Goal: Task Accomplishment & Management: Use online tool/utility

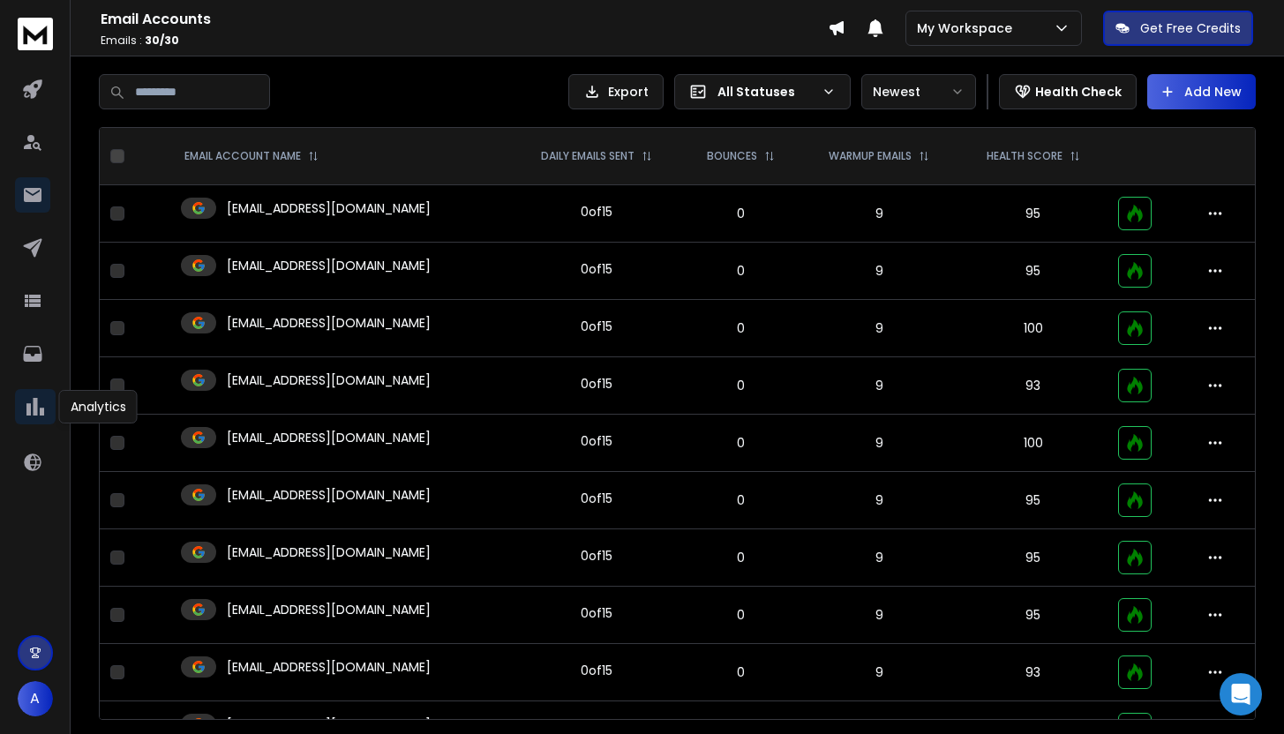
click at [45, 414] on icon at bounding box center [35, 407] width 26 height 26
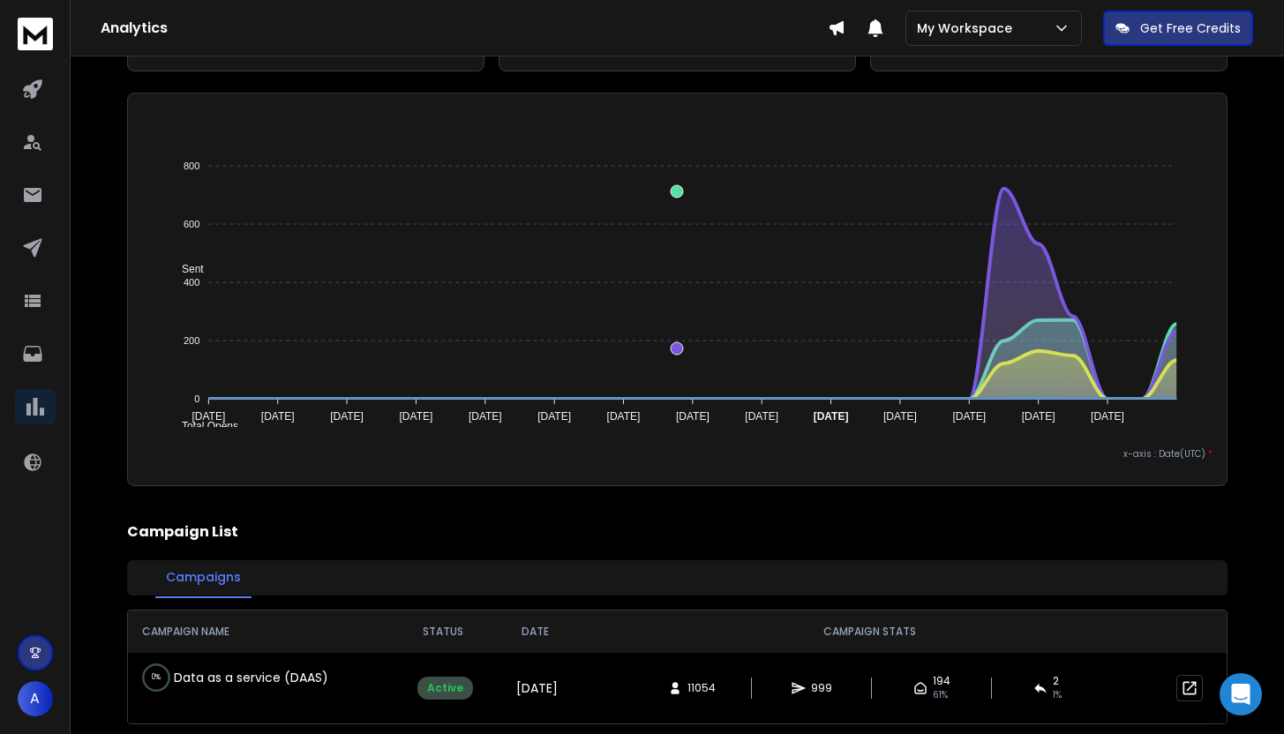
scroll to position [261, 0]
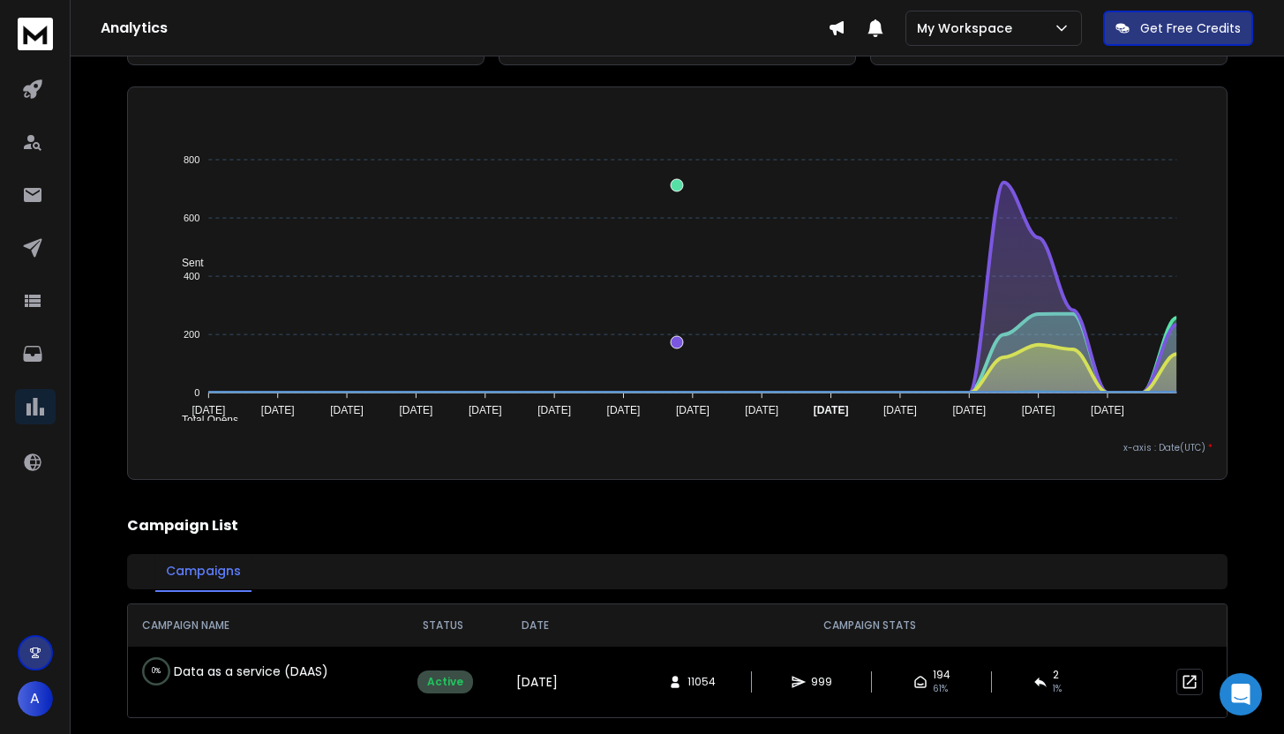
click at [1170, 679] on td at bounding box center [1194, 682] width 64 height 71
click at [1193, 681] on icon at bounding box center [1190, 682] width 18 height 18
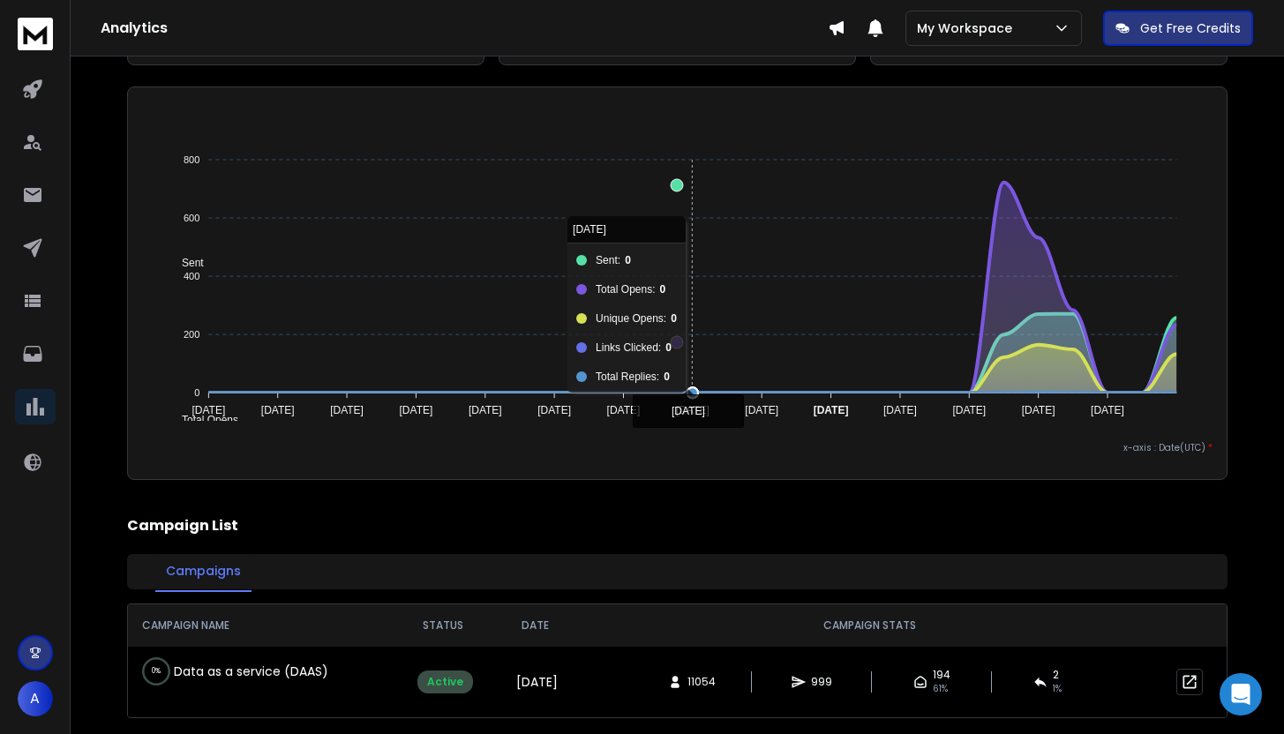
scroll to position [263, 0]
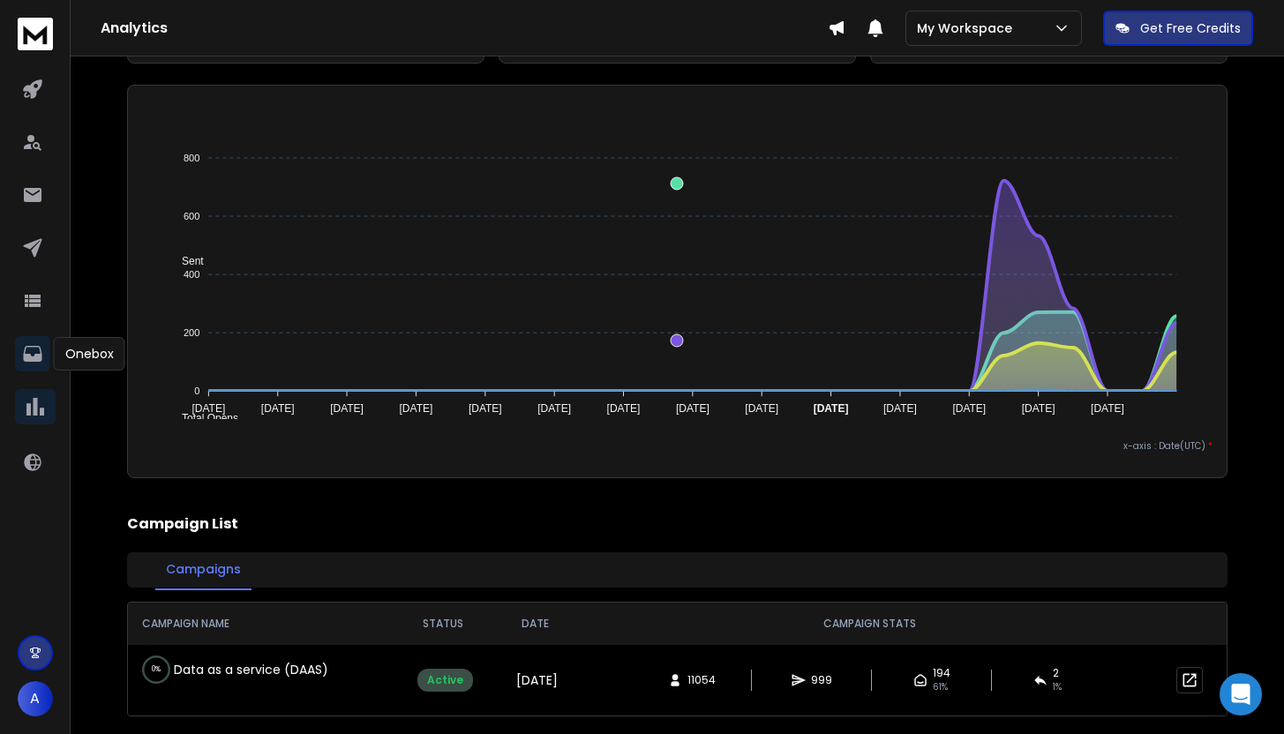
click at [34, 366] on link at bounding box center [32, 353] width 35 height 35
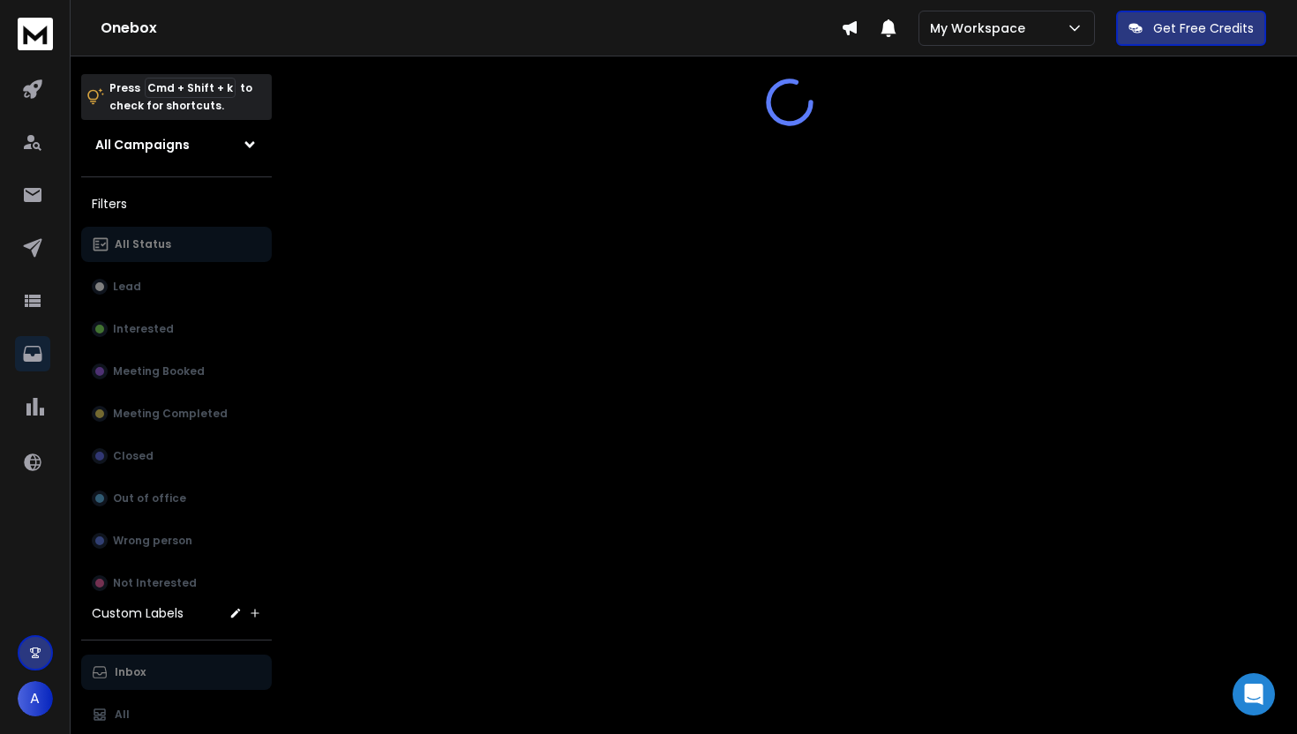
scroll to position [237, 0]
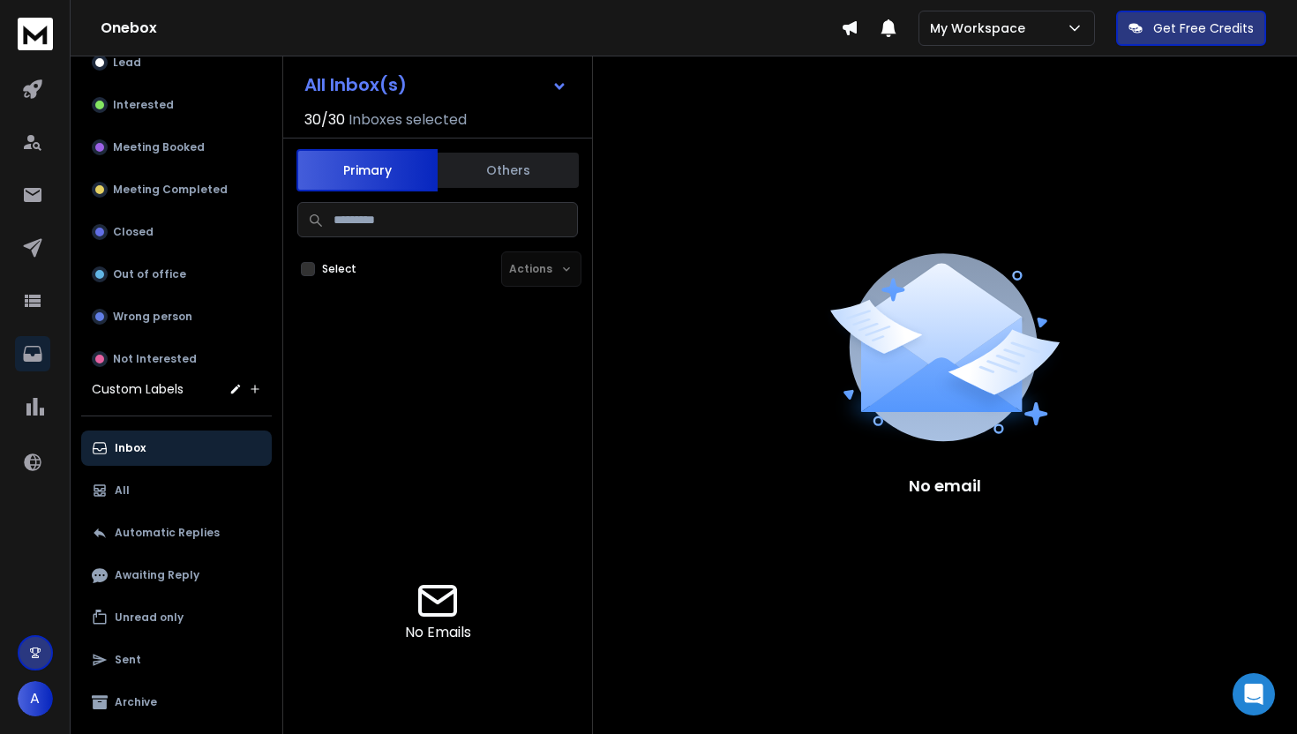
click at [185, 439] on button "Inbox" at bounding box center [176, 448] width 191 height 35
click at [182, 473] on button "All" at bounding box center [176, 490] width 191 height 35
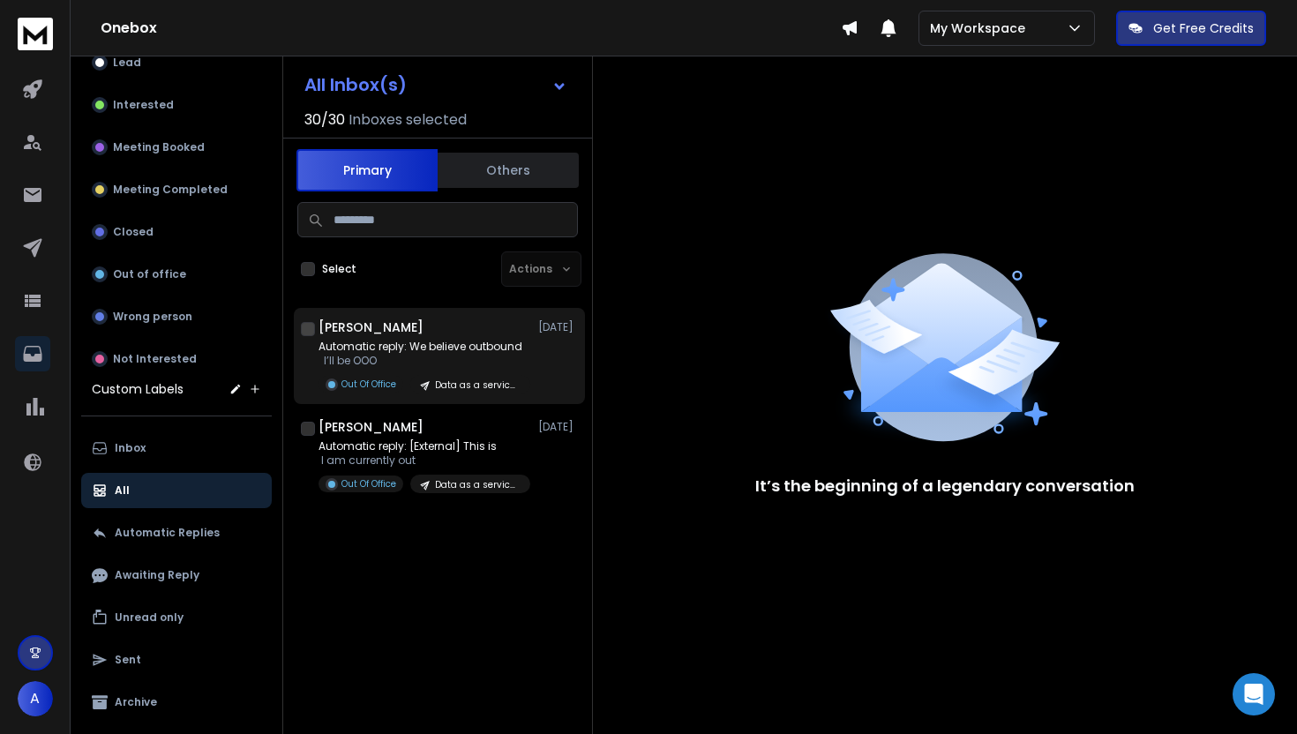
click at [395, 348] on p "Automatic reply: We believe outbound" at bounding box center [425, 347] width 212 height 14
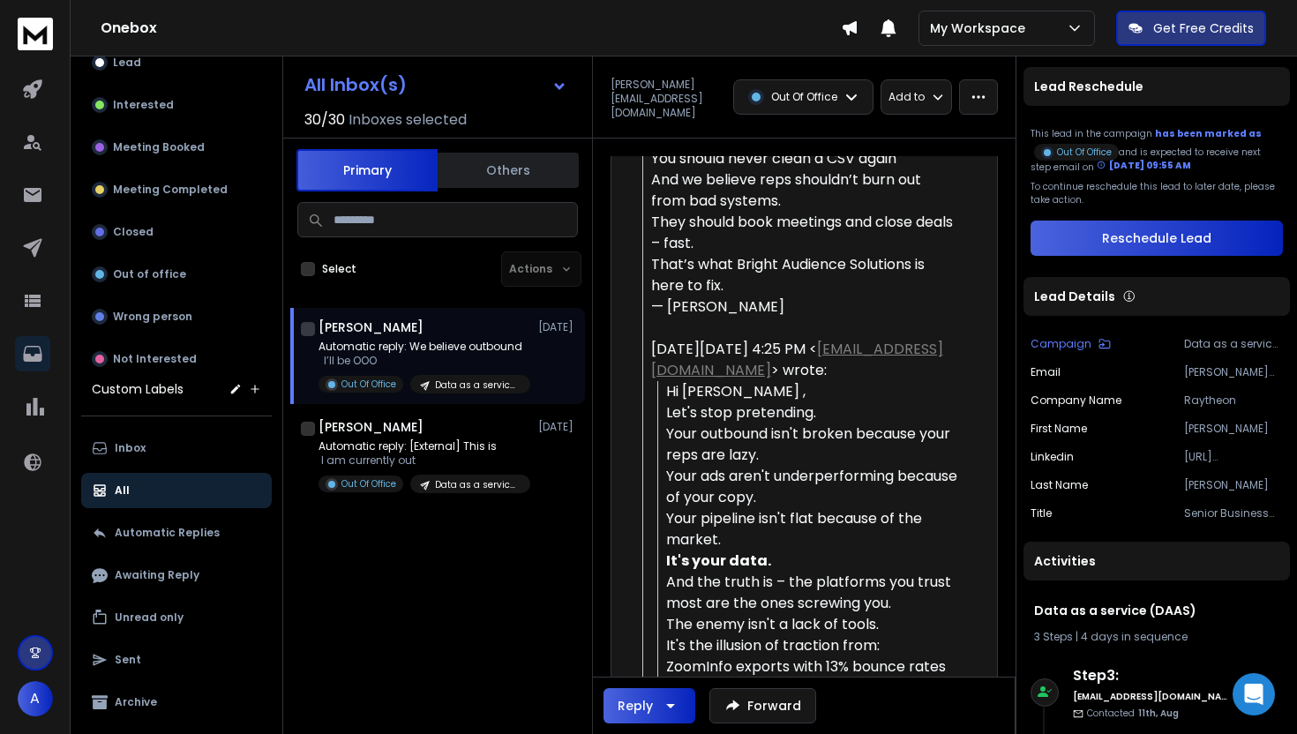
scroll to position [1542, 0]
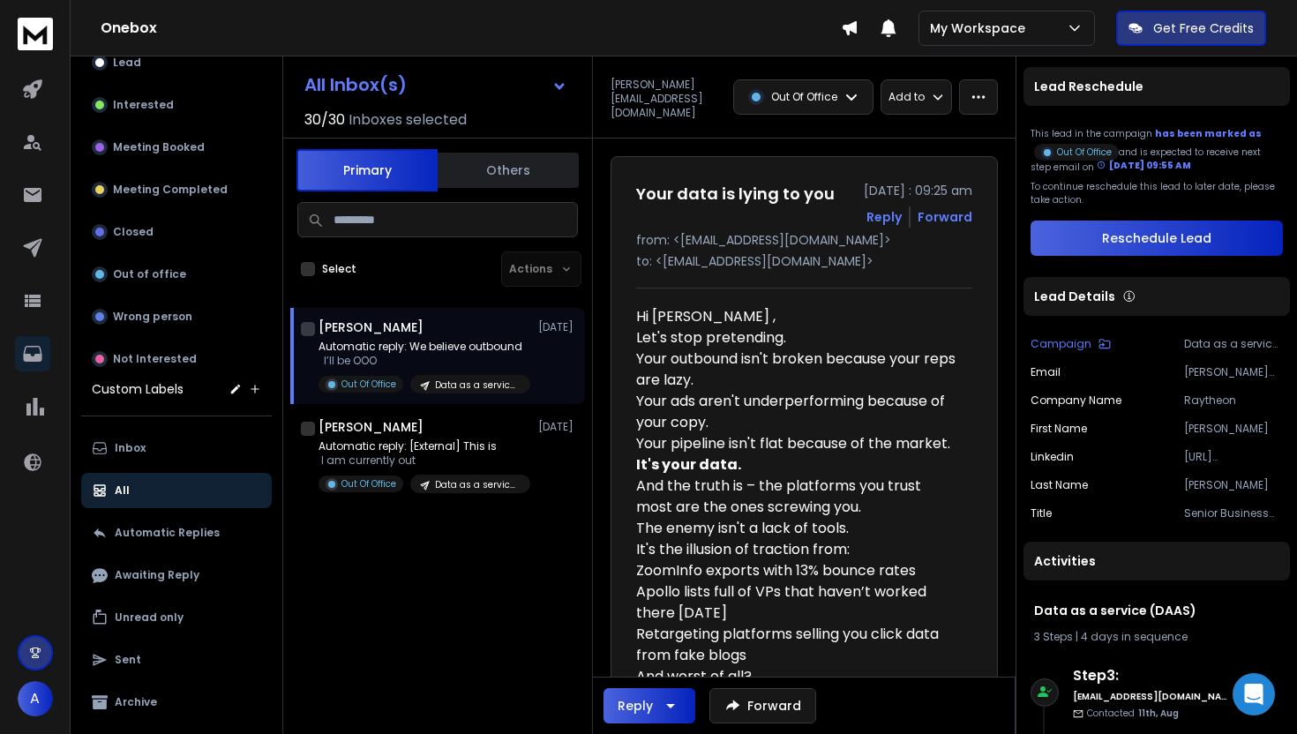
scroll to position [0, 0]
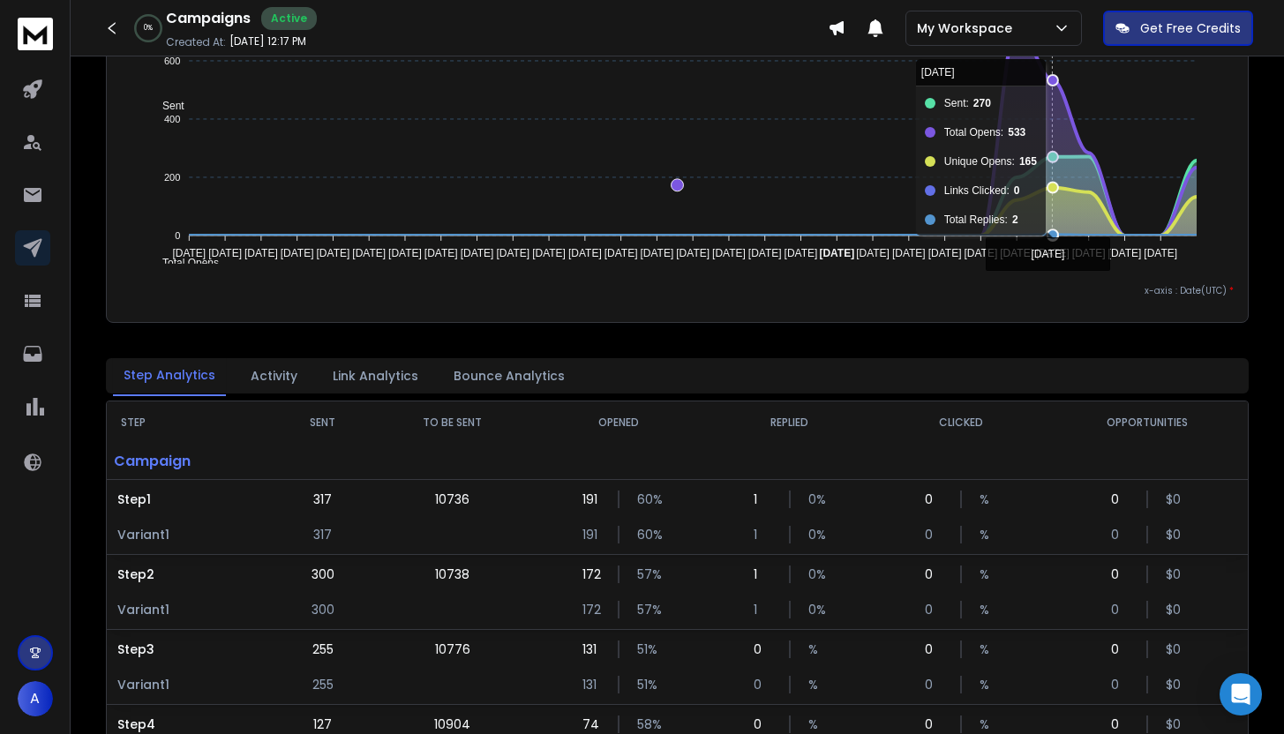
scroll to position [594, 0]
